Goal: Find specific page/section: Find specific page/section

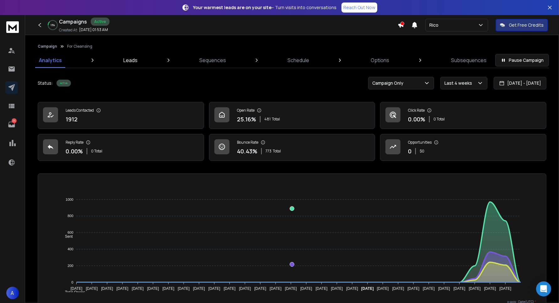
click at [136, 58] on p "Leads" at bounding box center [130, 61] width 14 height 8
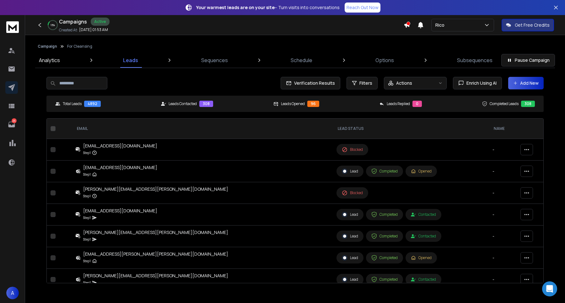
click at [56, 60] on p "Analytics" at bounding box center [49, 61] width 21 height 8
